Goal: Task Accomplishment & Management: Manage account settings

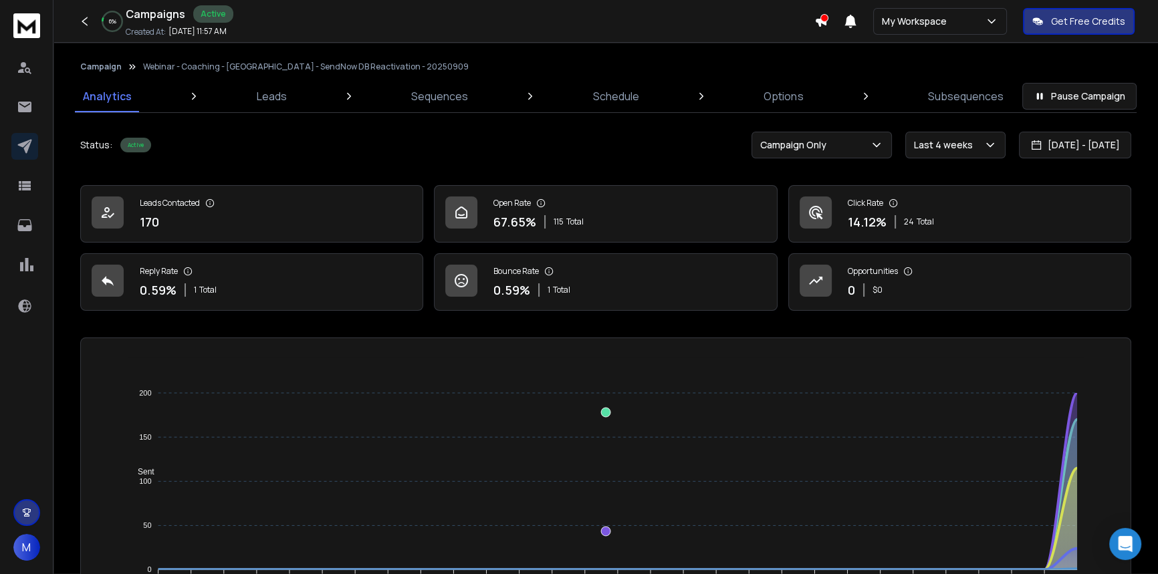
click at [157, 289] on p "0.59 %" at bounding box center [158, 290] width 37 height 19
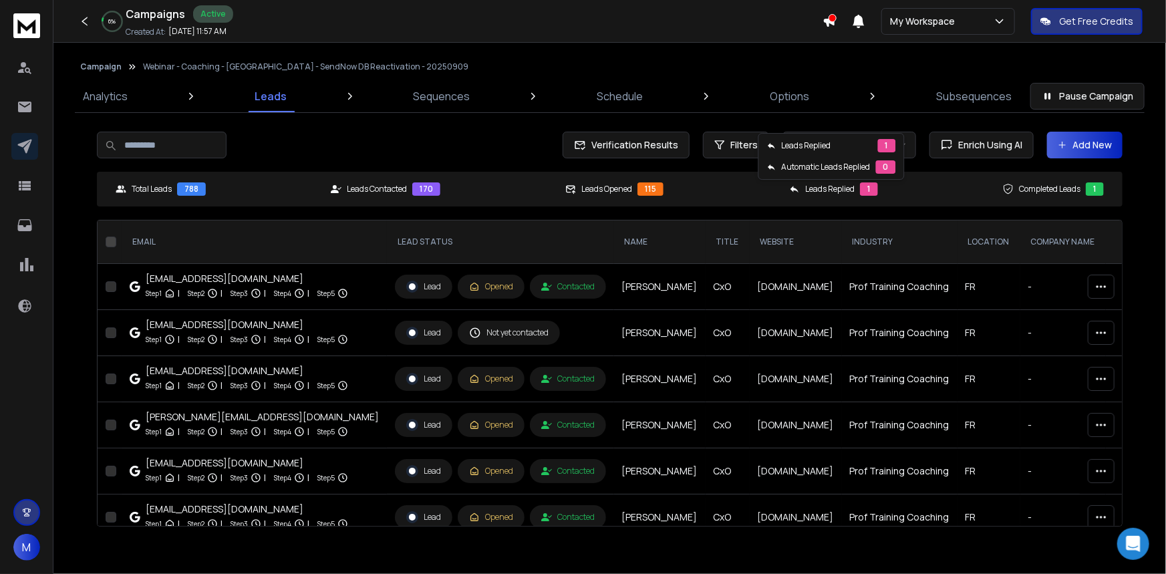
click at [869, 191] on div "1" at bounding box center [869, 188] width 18 height 13
click at [823, 188] on p "Leads Replied" at bounding box center [829, 189] width 49 height 11
click at [31, 229] on icon at bounding box center [24, 225] width 14 height 12
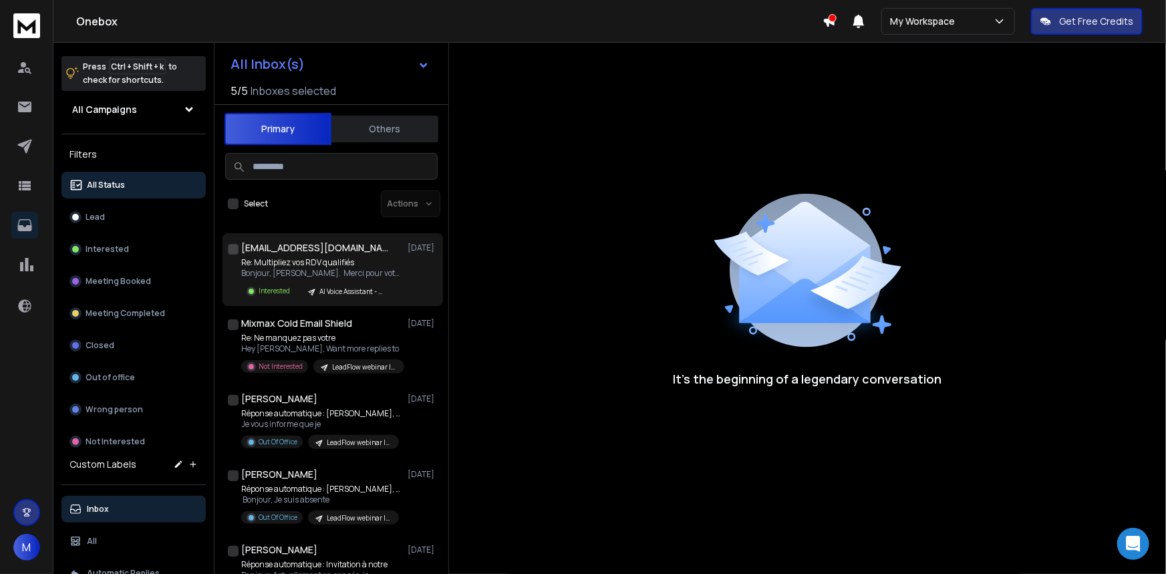
click at [302, 252] on h1 "[EMAIL_ADDRESS][DOMAIN_NAME]" at bounding box center [314, 247] width 147 height 13
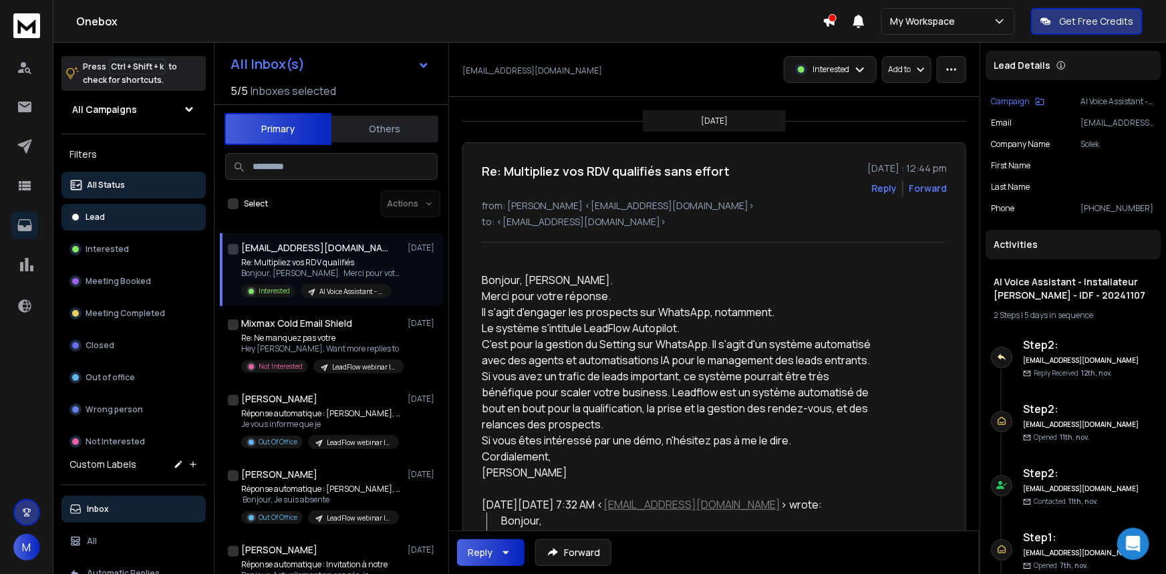
click at [113, 219] on button "Lead" at bounding box center [133, 217] width 144 height 27
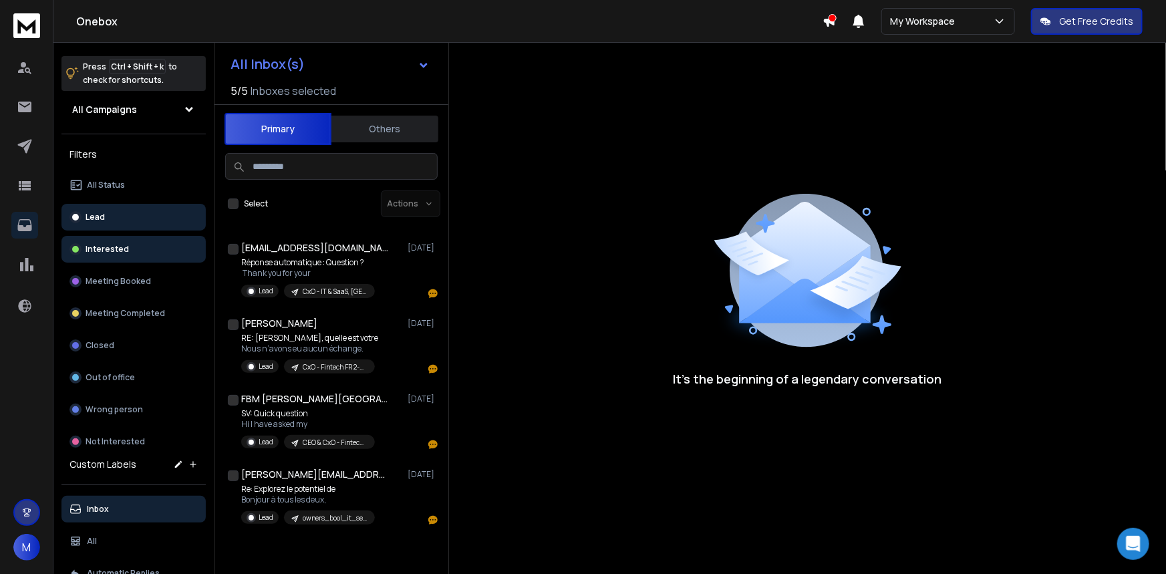
click at [111, 249] on p "Interested" at bounding box center [107, 249] width 43 height 11
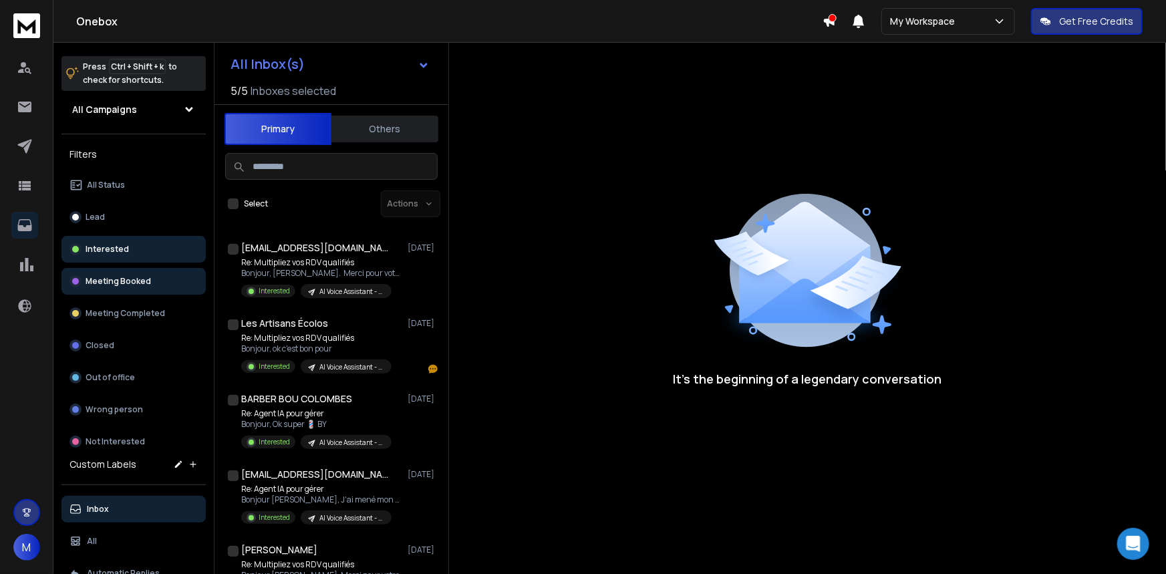
click at [117, 286] on p "Meeting Booked" at bounding box center [118, 281] width 65 height 11
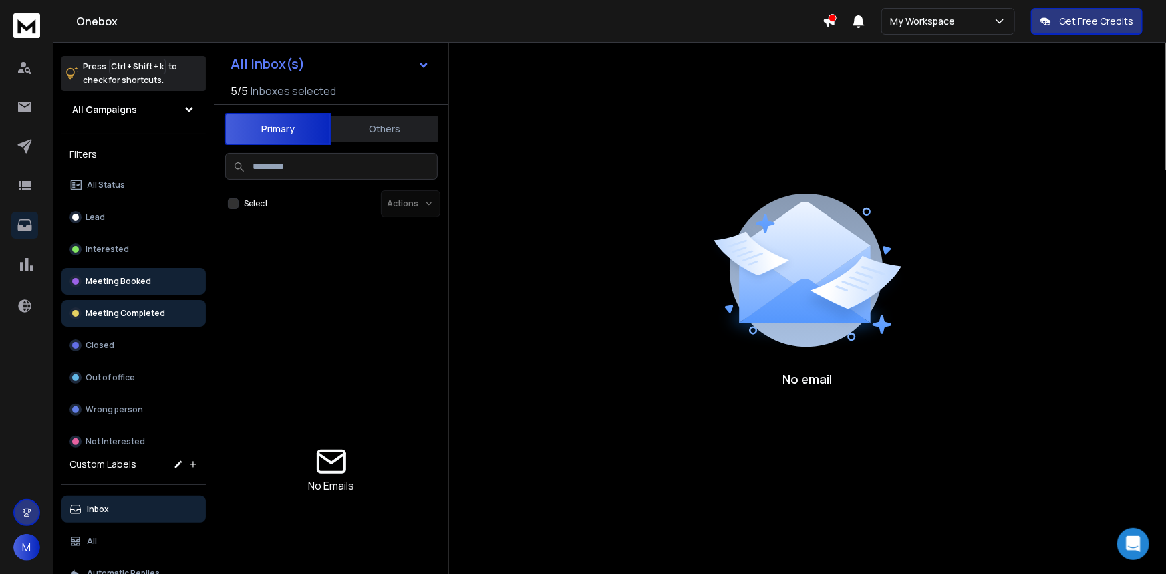
click at [122, 312] on p "Meeting Completed" at bounding box center [126, 313] width 80 height 11
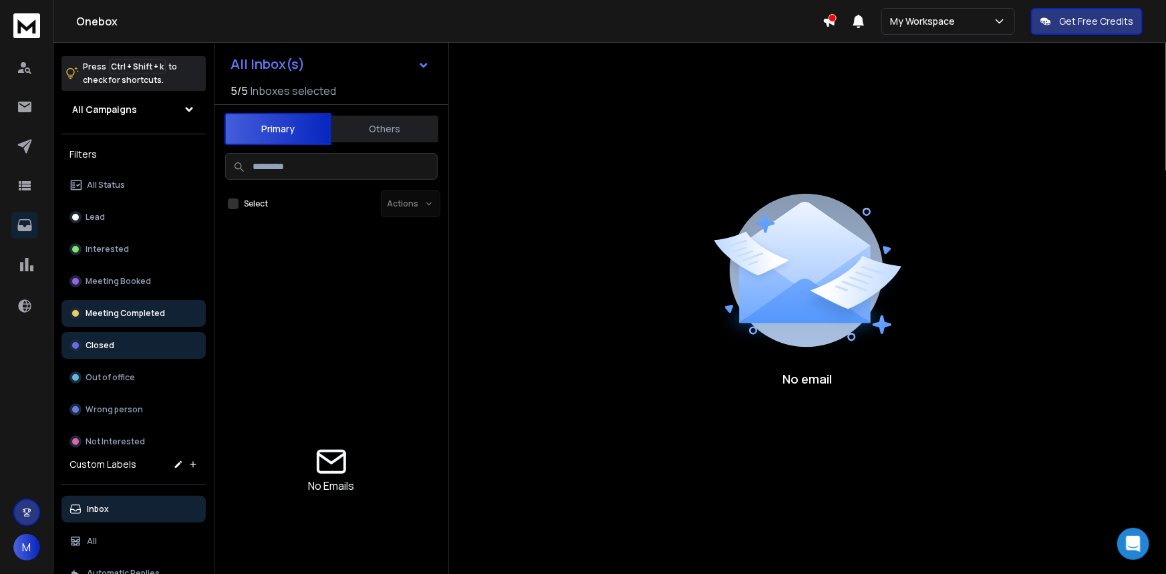
click at [120, 339] on button "Closed" at bounding box center [133, 345] width 144 height 27
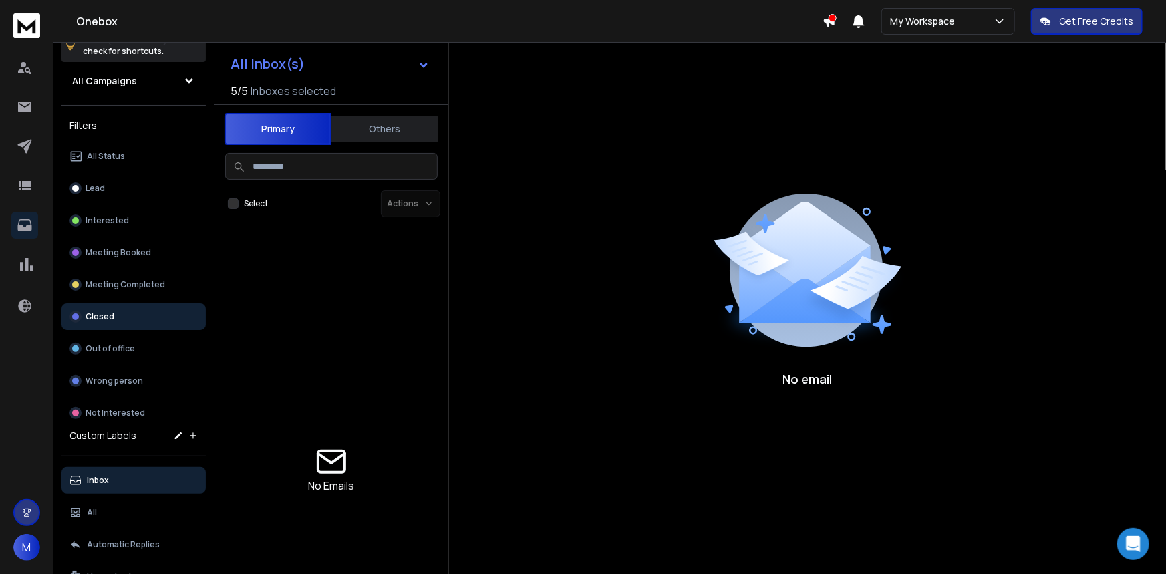
scroll to position [128, 0]
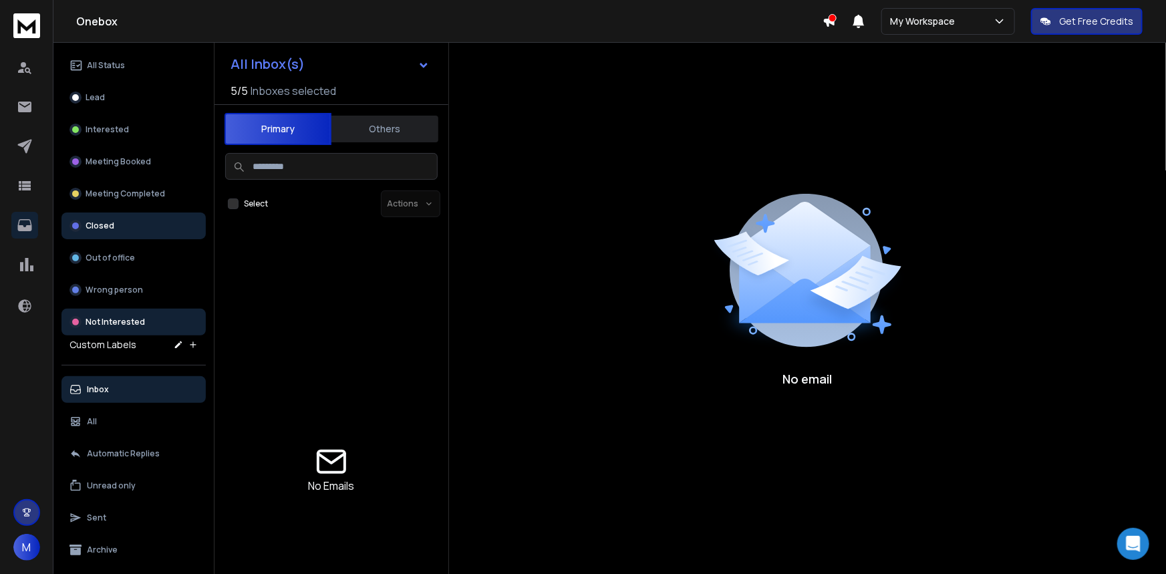
click at [118, 317] on p "Not Interested" at bounding box center [115, 322] width 59 height 11
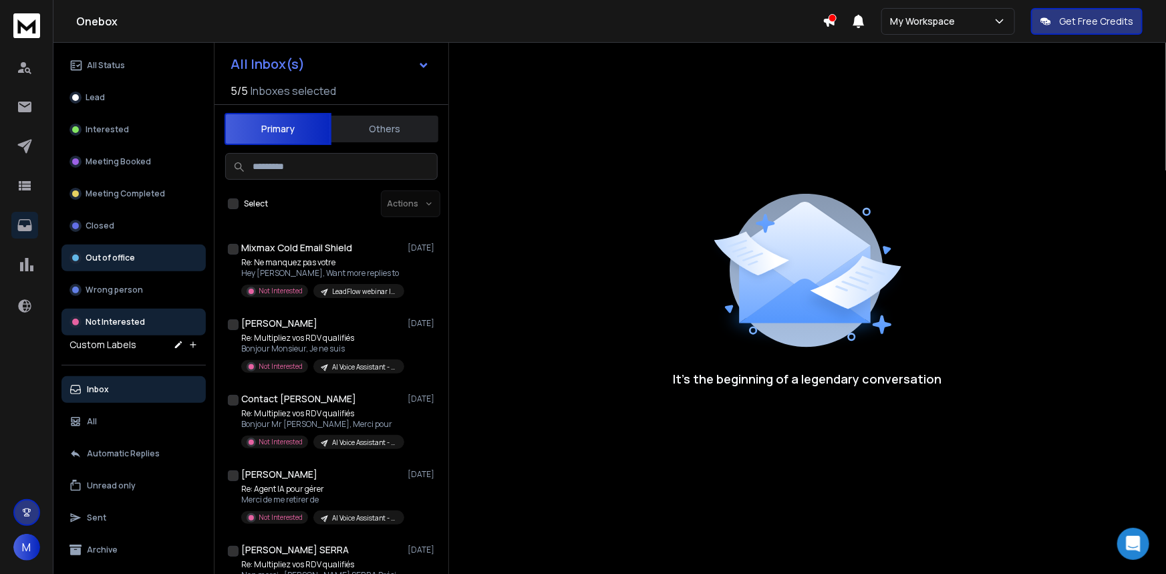
click at [116, 253] on p "Out of office" at bounding box center [110, 258] width 49 height 11
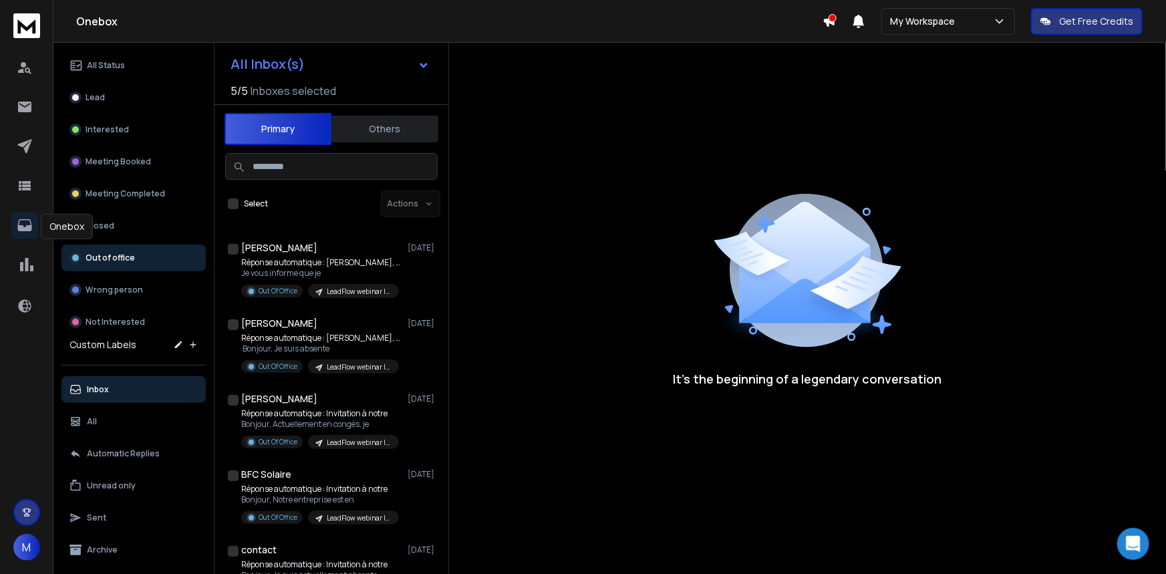
click at [23, 223] on icon at bounding box center [25, 225] width 16 height 16
click at [13, 111] on link at bounding box center [24, 107] width 27 height 27
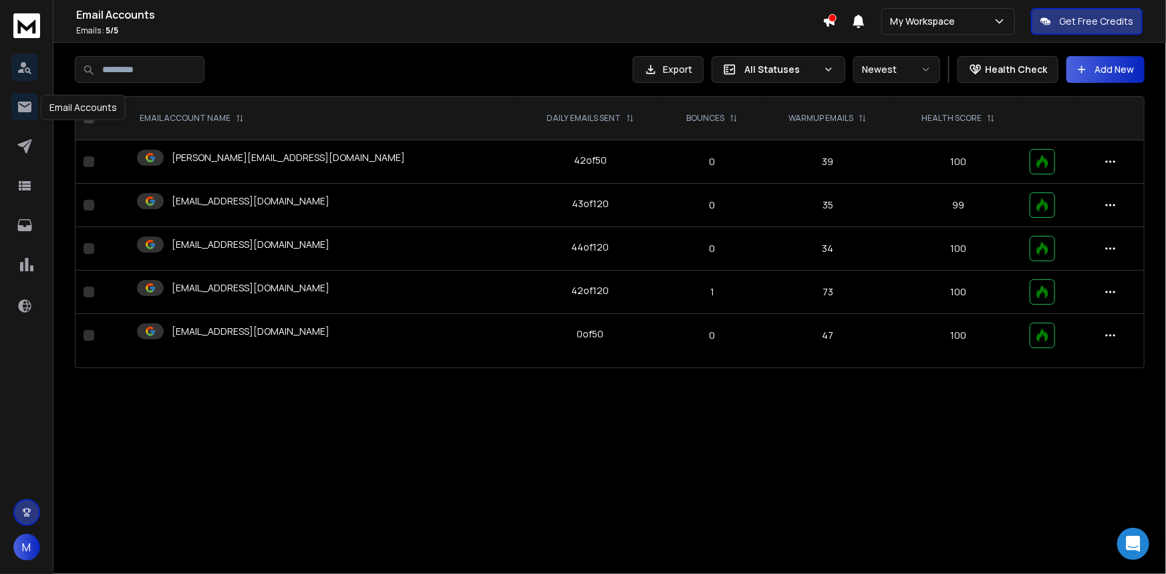
click at [25, 80] on link at bounding box center [24, 67] width 27 height 27
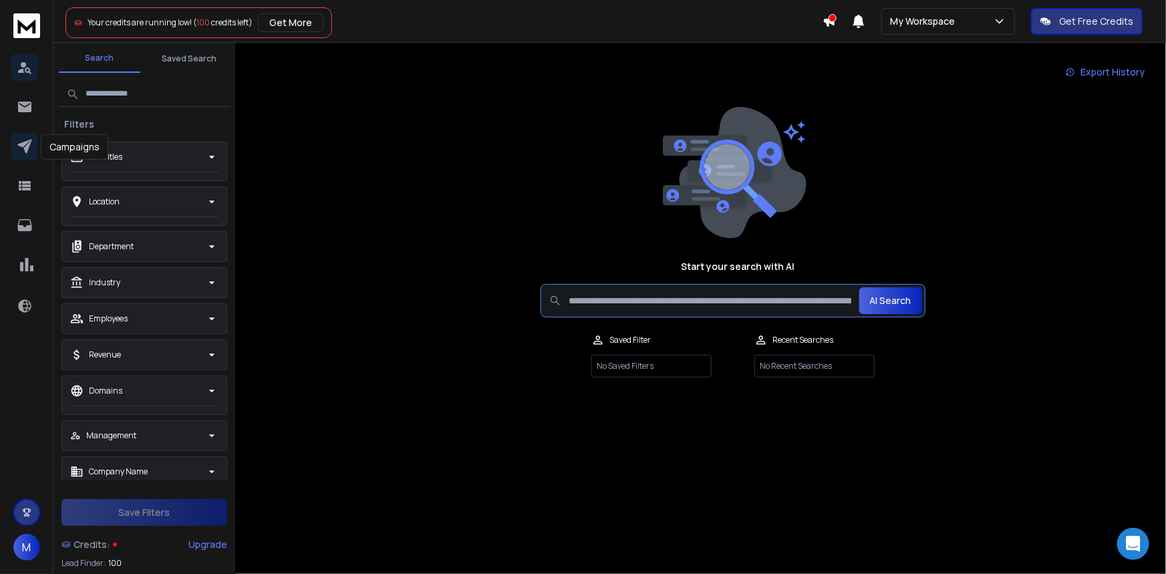
click at [27, 152] on icon at bounding box center [25, 146] width 16 height 16
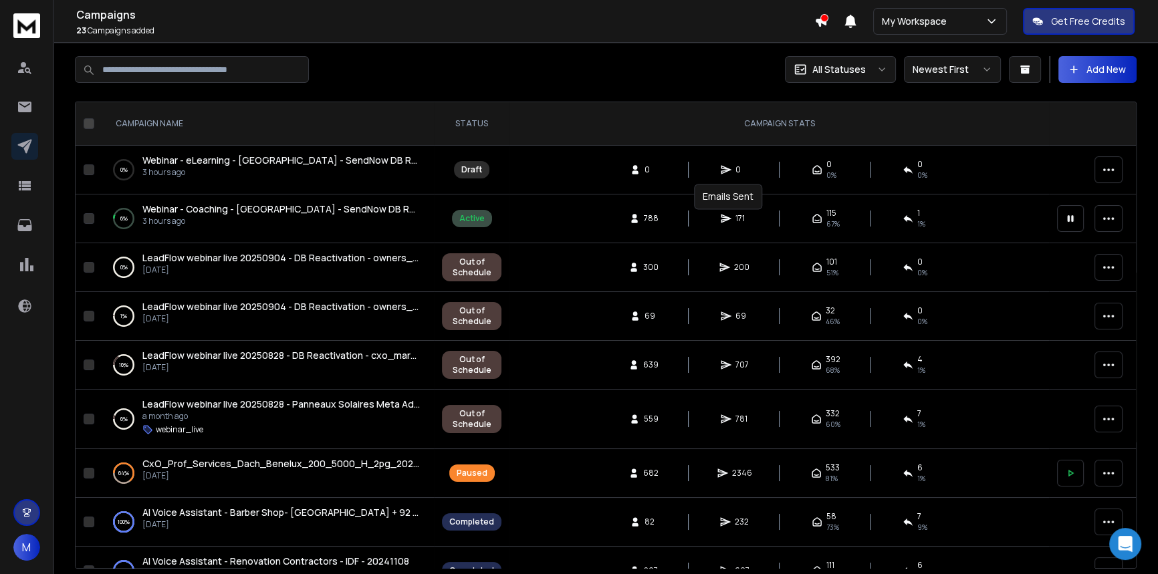
drag, startPoint x: 746, startPoint y: 214, endPoint x: 723, endPoint y: 212, distance: 23.5
click at [723, 213] on icon at bounding box center [726, 219] width 12 height 12
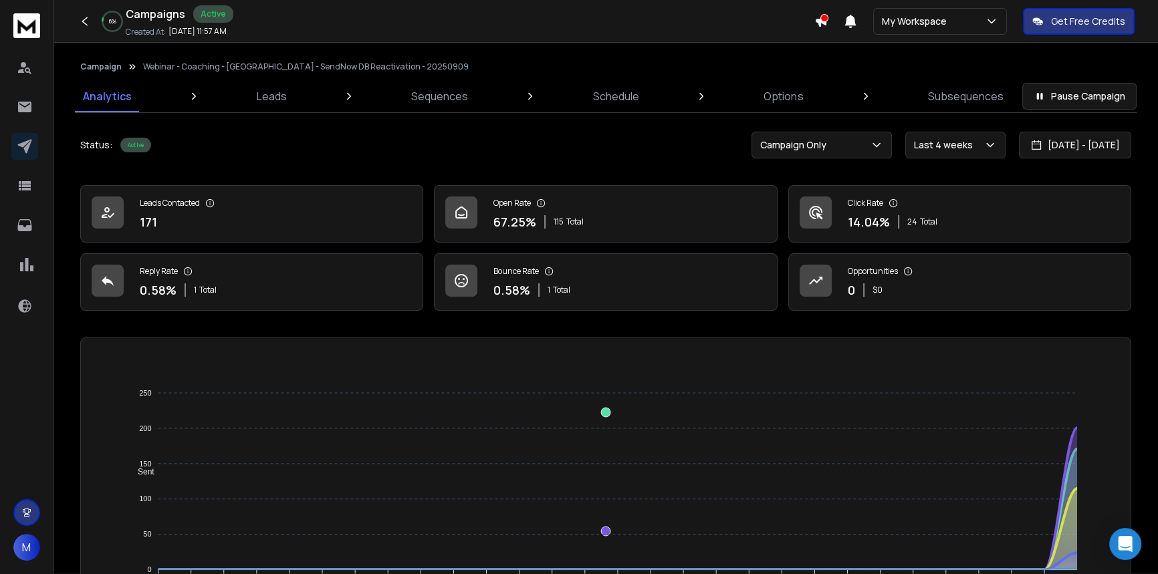
click at [226, 290] on link "Reply Rate 0.58 % 1 Total" at bounding box center [251, 281] width 343 height 57
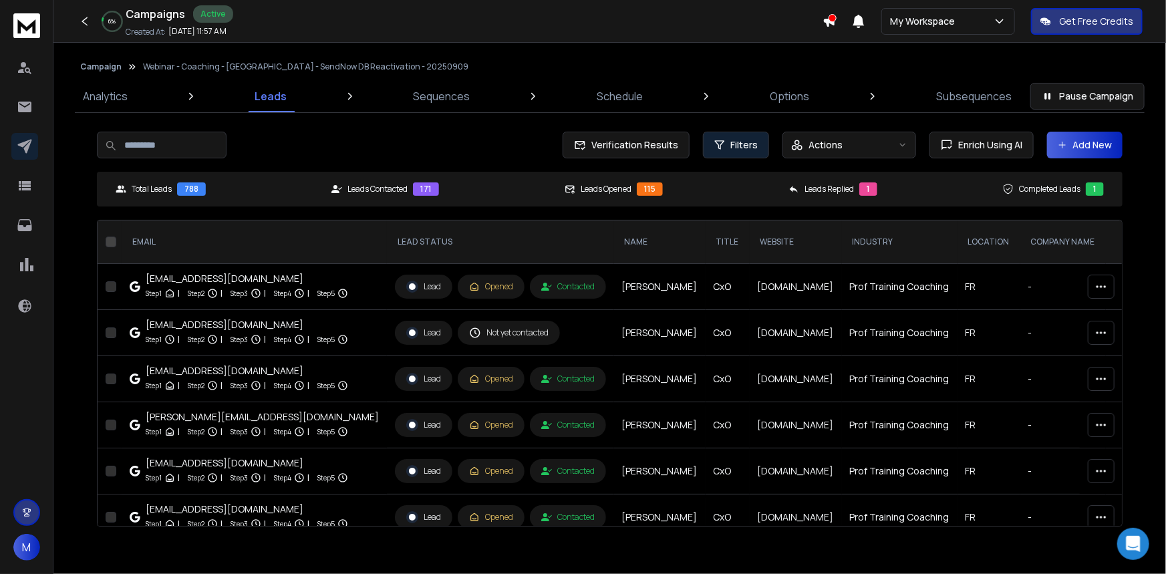
click at [757, 150] on span "Filters" at bounding box center [744, 144] width 27 height 13
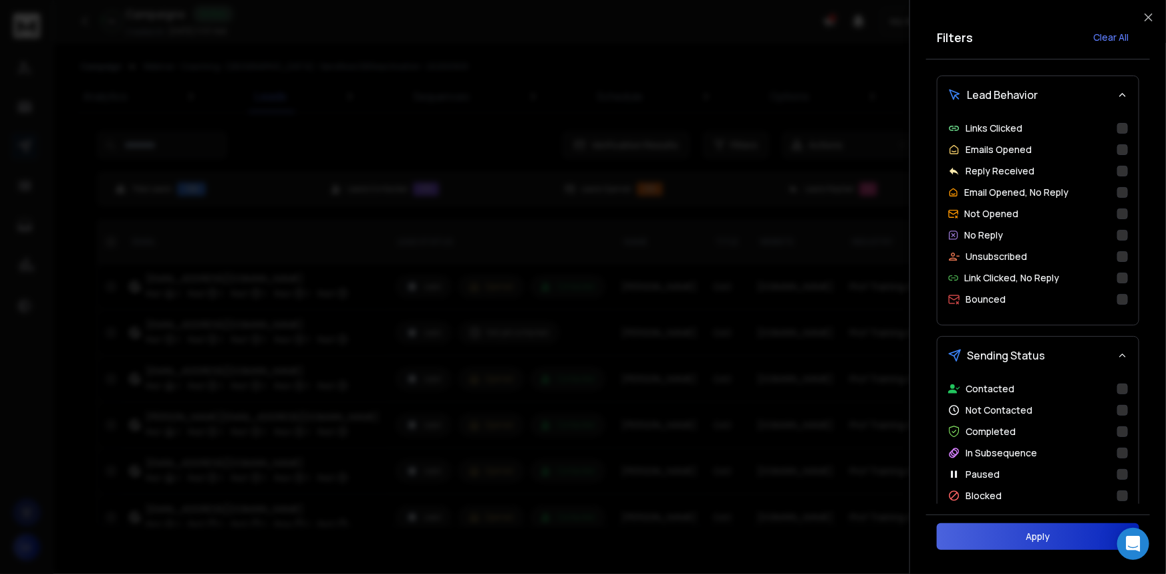
click at [1001, 171] on p "Reply Received" at bounding box center [1000, 170] width 69 height 13
click at [1118, 171] on button "Reply Received" at bounding box center [1123, 171] width 11 height 11
click at [1026, 533] on button "Apply" at bounding box center [1038, 536] width 203 height 27
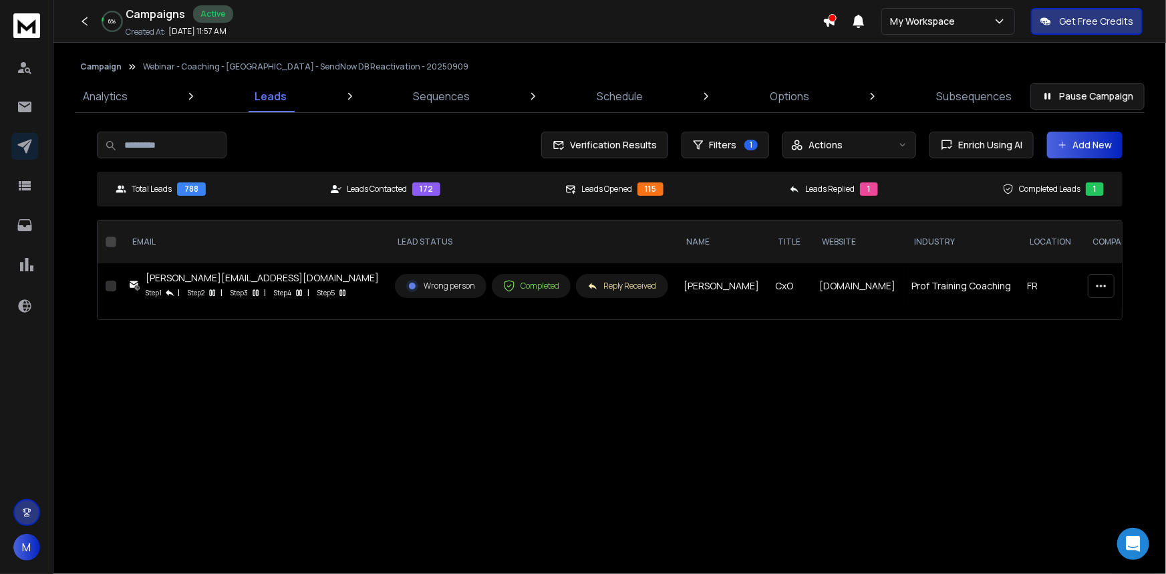
click at [1109, 297] on button "button" at bounding box center [1100, 286] width 27 height 24
click at [277, 358] on div "Get only verified leads with our AI-powered Lead Finder, starting at $22/mo Try…" at bounding box center [583, 287] width 1166 height 574
click at [197, 274] on div "[PERSON_NAME][EMAIL_ADDRESS][DOMAIN_NAME]" at bounding box center [262, 277] width 233 height 13
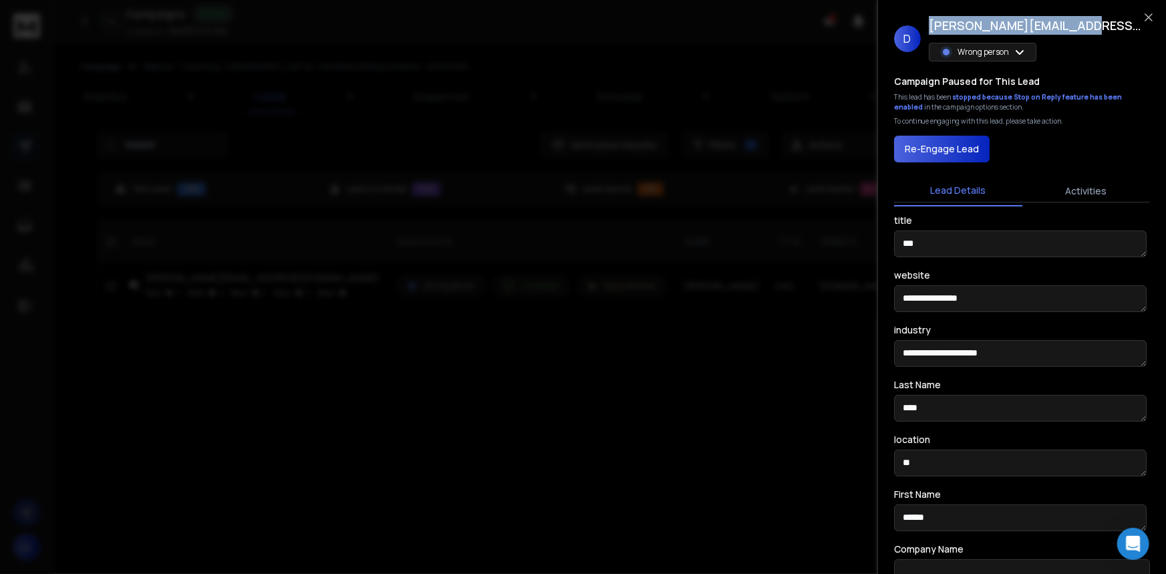
drag, startPoint x: 929, startPoint y: 25, endPoint x: 1073, endPoint y: 27, distance: 143.7
click at [1073, 27] on h1 "[PERSON_NAME][EMAIL_ADDRESS][DOMAIN_NAME]" at bounding box center [1036, 25] width 214 height 19
copy h1 "[PERSON_NAME][EMAIL_ADDRESS][DOMAIN_NAME]"
click at [1146, 17] on icon "button" at bounding box center [1149, 17] width 7 height 7
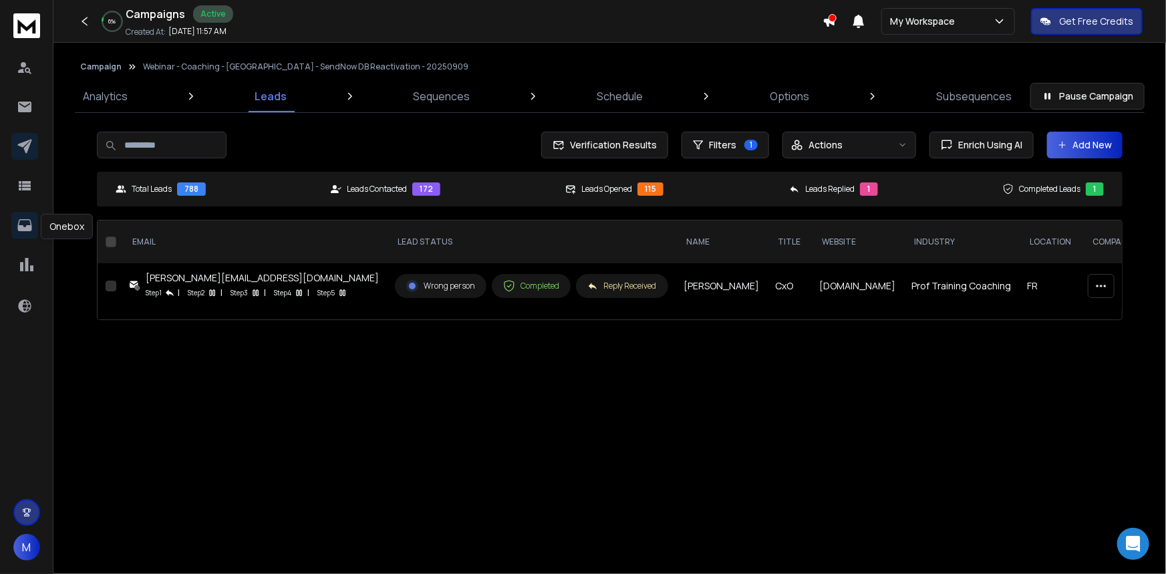
click at [27, 221] on icon at bounding box center [25, 225] width 16 height 16
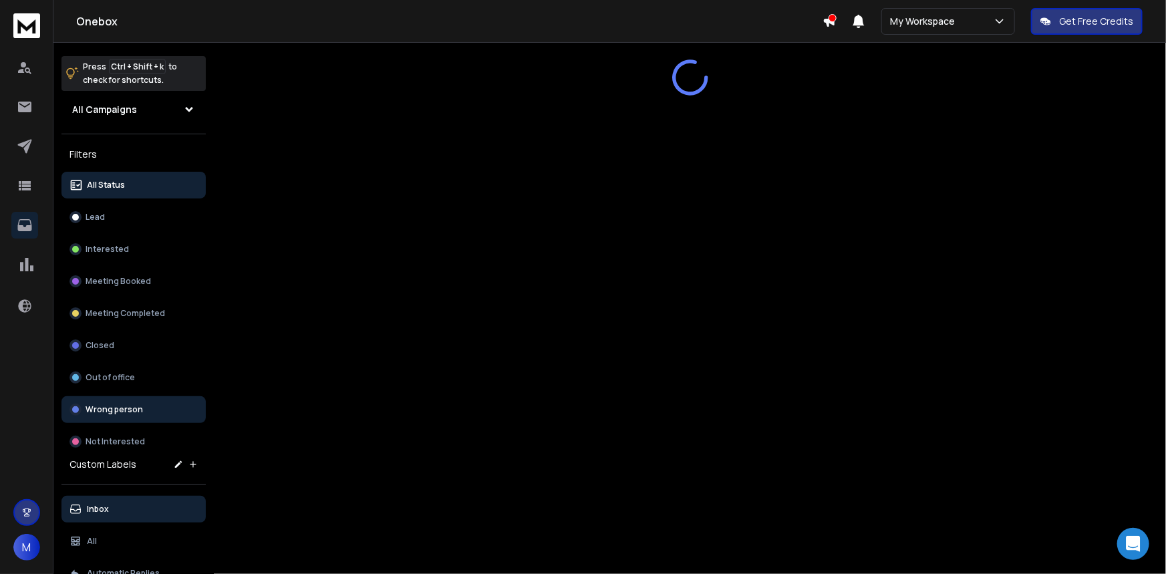
click at [96, 414] on div "Wrong person" at bounding box center [107, 410] width 74 height 12
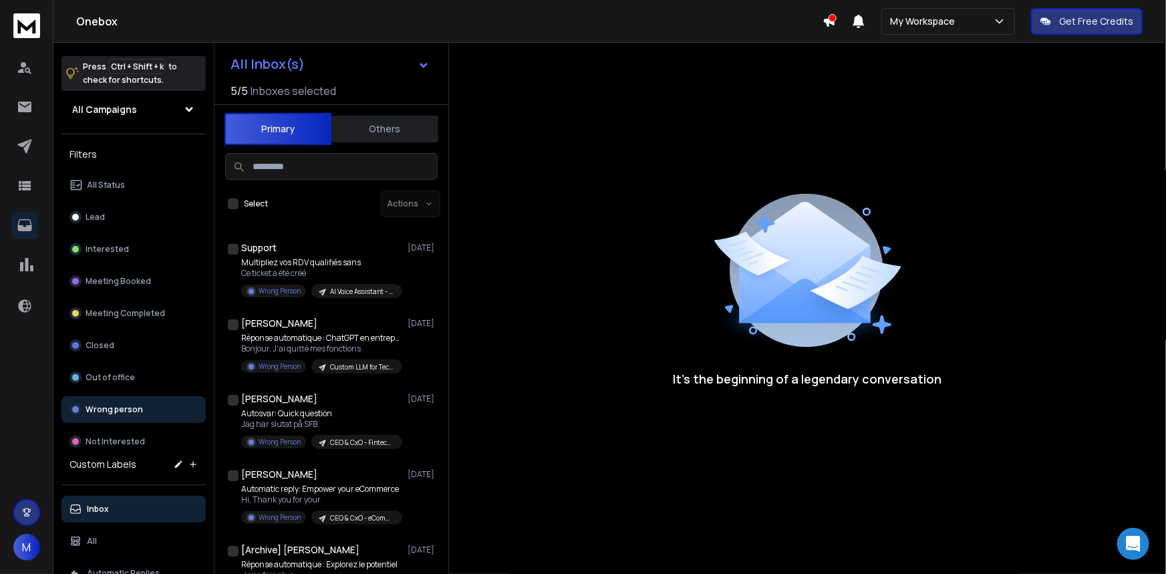
click at [375, 132] on button "Others" at bounding box center [385, 128] width 107 height 29
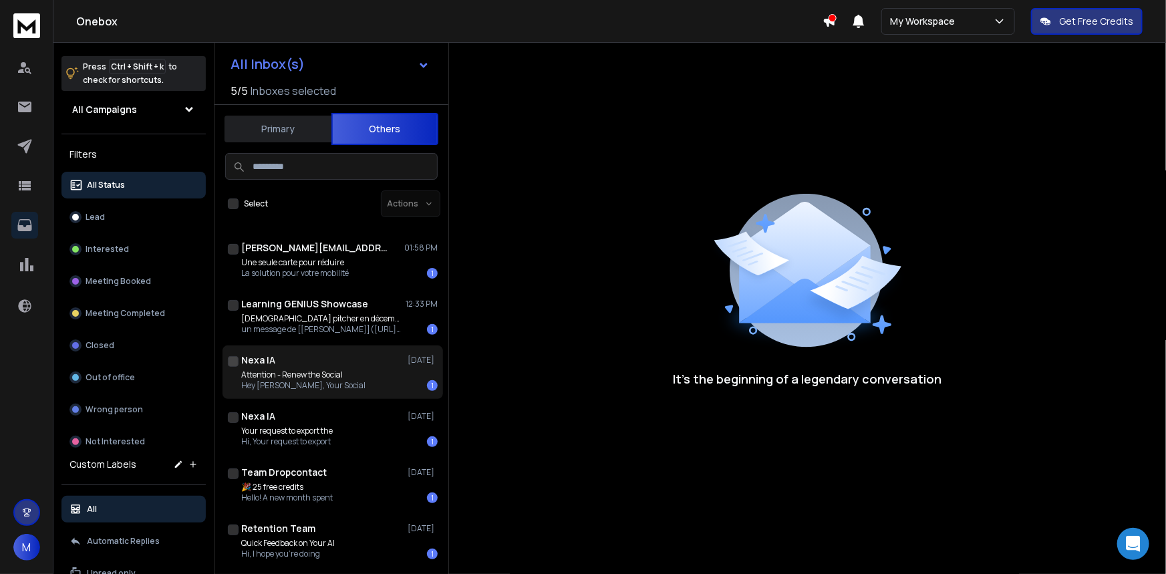
click at [323, 370] on p "Attention - Renew the Social" at bounding box center [303, 375] width 124 height 11
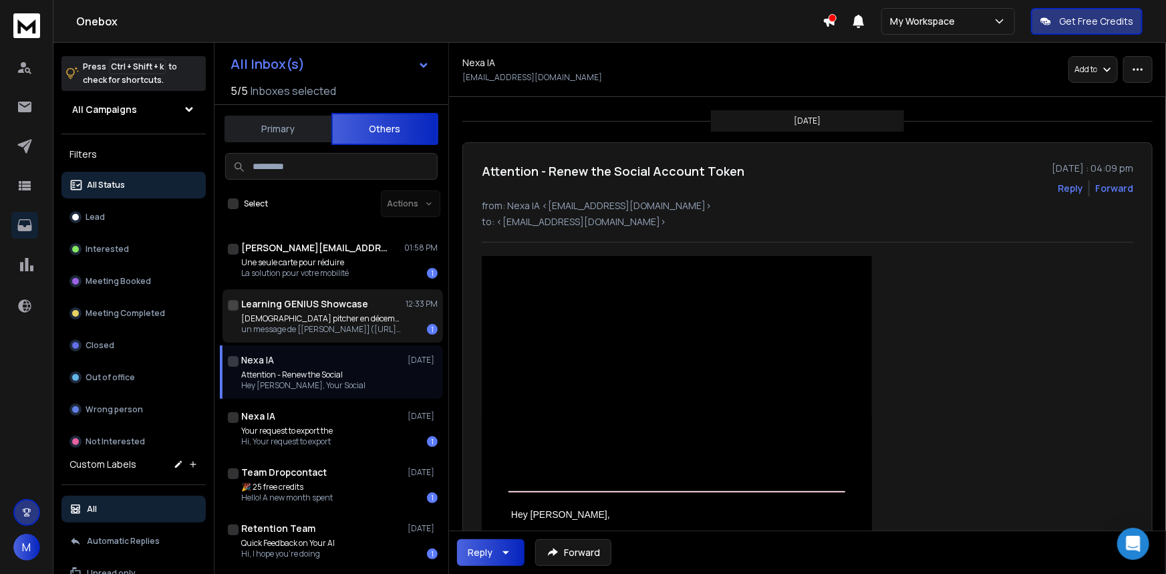
click at [306, 300] on h1 "Learning GENIUS Showcase" at bounding box center [304, 303] width 127 height 13
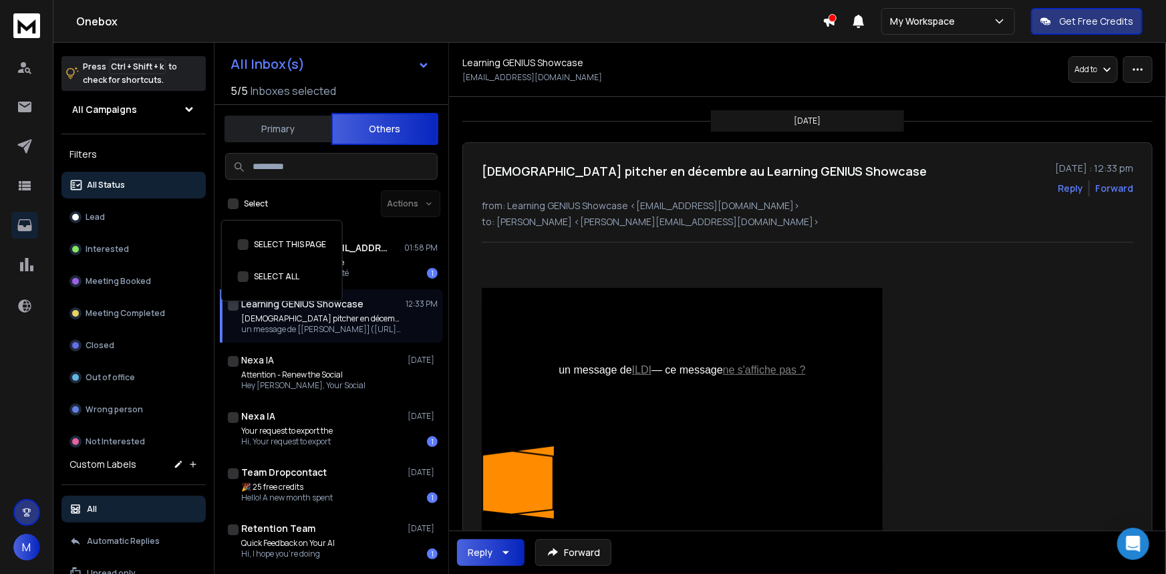
click at [276, 238] on div "SELECT THIS PAGE" at bounding box center [282, 244] width 88 height 27
click at [361, 254] on div "[PERSON_NAME][EMAIL_ADDRESS][DOMAIN_NAME] 01:58 PM" at bounding box center [339, 247] width 196 height 13
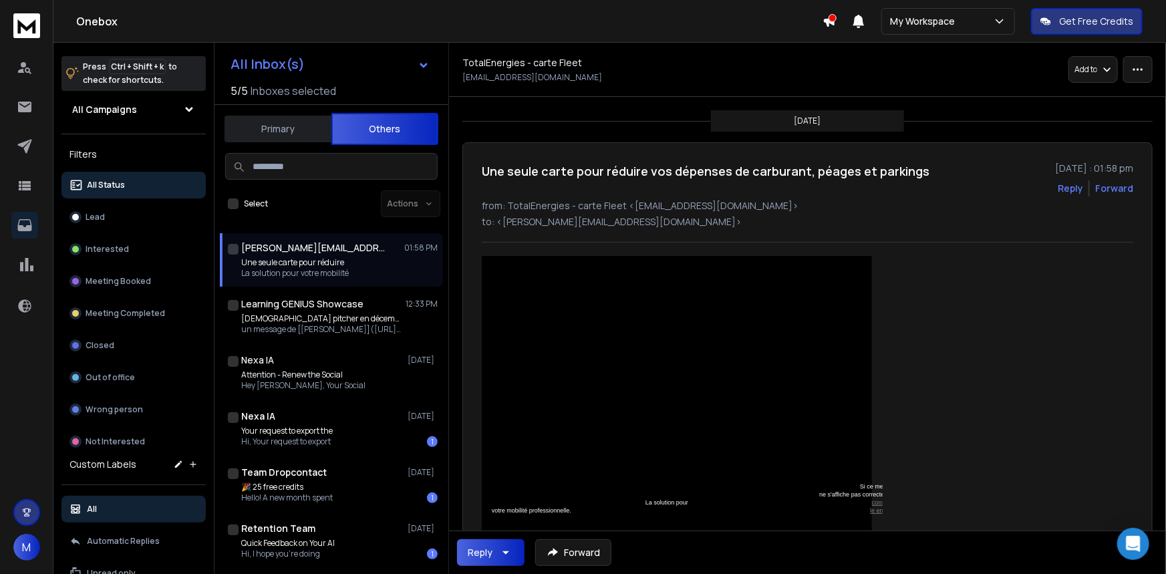
click at [106, 191] on div "All Status" at bounding box center [97, 184] width 55 height 13
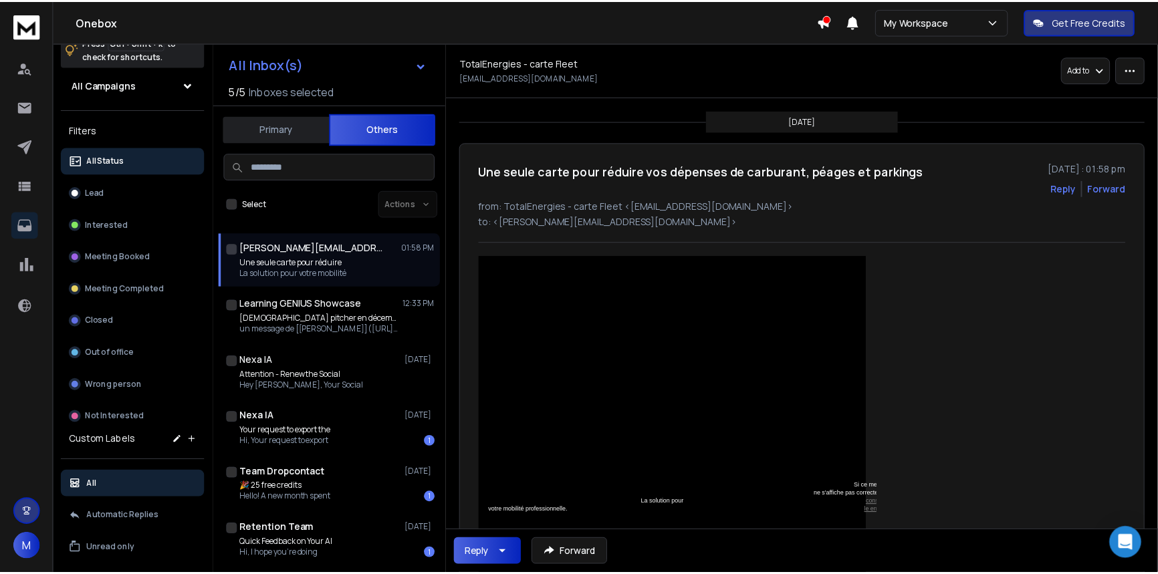
scroll to position [96, 0]
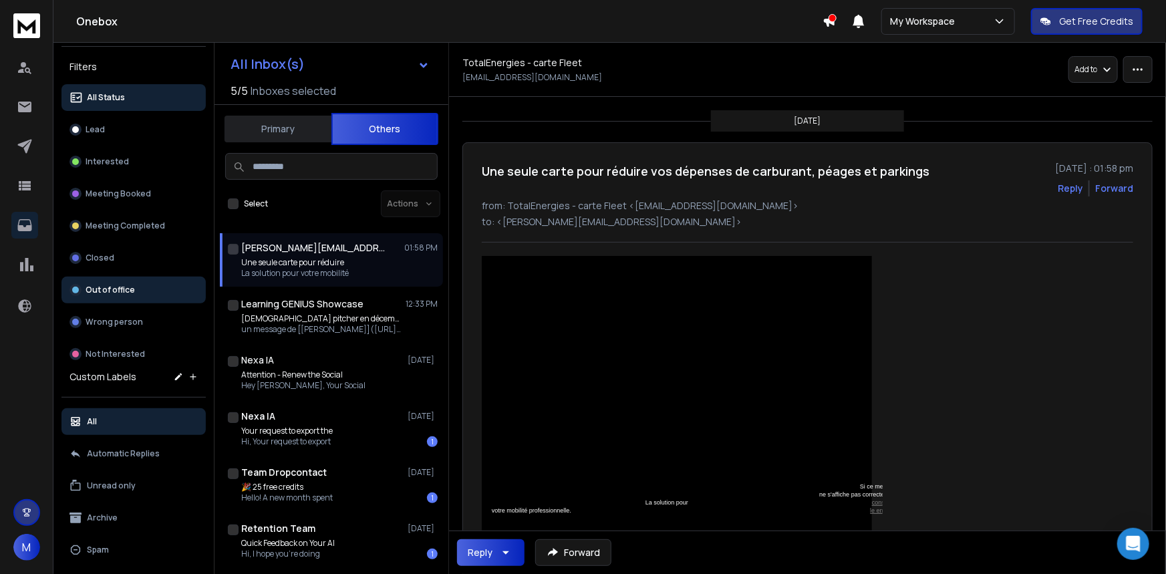
click at [120, 285] on p "Out of office" at bounding box center [110, 290] width 49 height 11
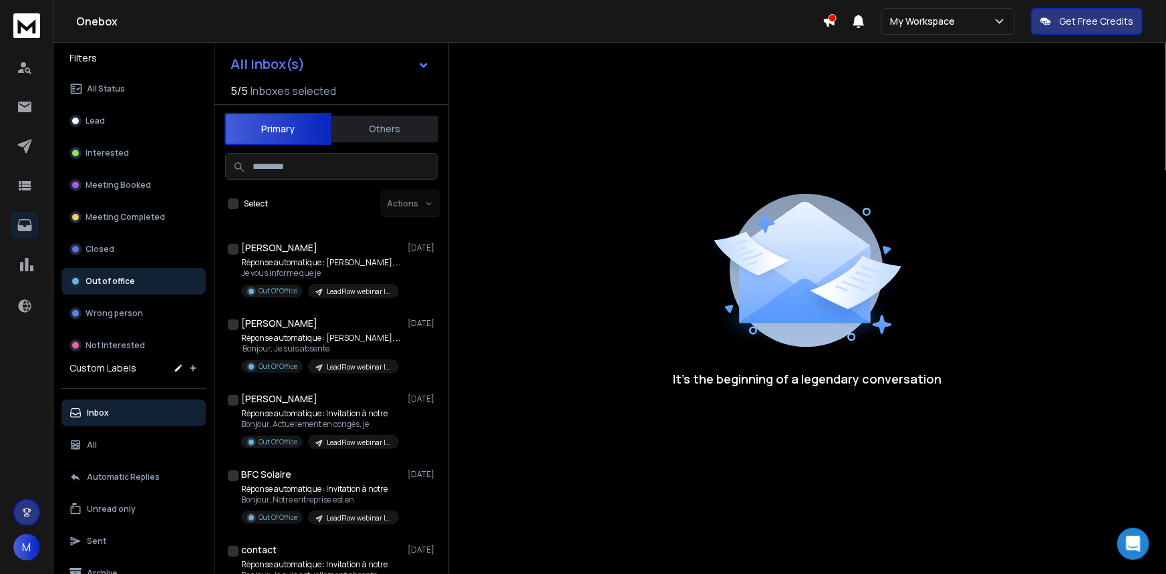
click at [128, 309] on p "Wrong person" at bounding box center [114, 313] width 57 height 11
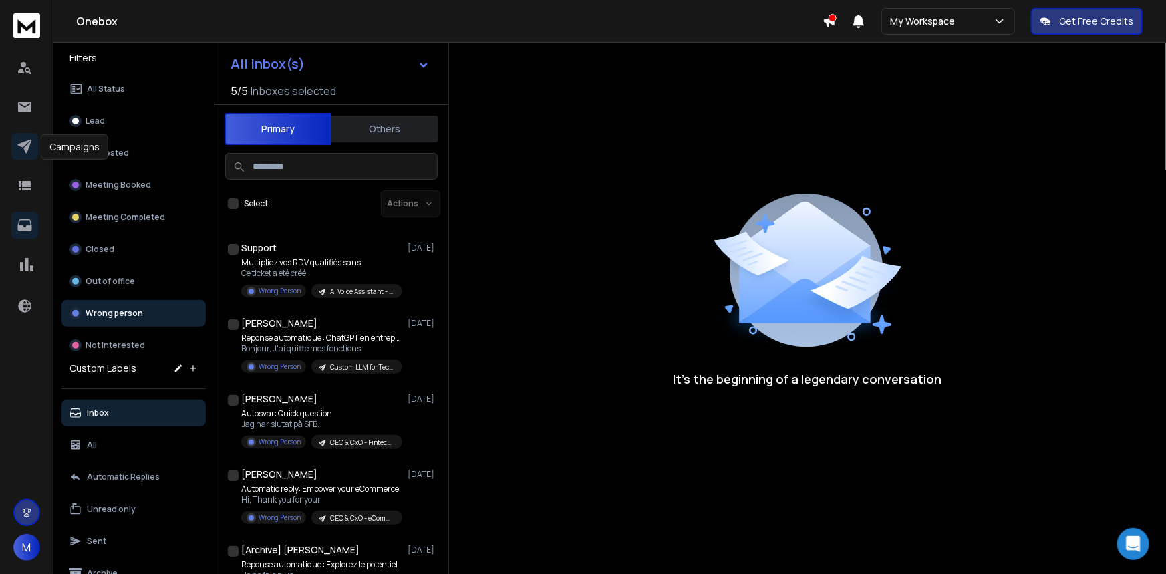
click at [29, 147] on icon at bounding box center [25, 146] width 16 height 16
